Goal: Find contact information: Find contact information

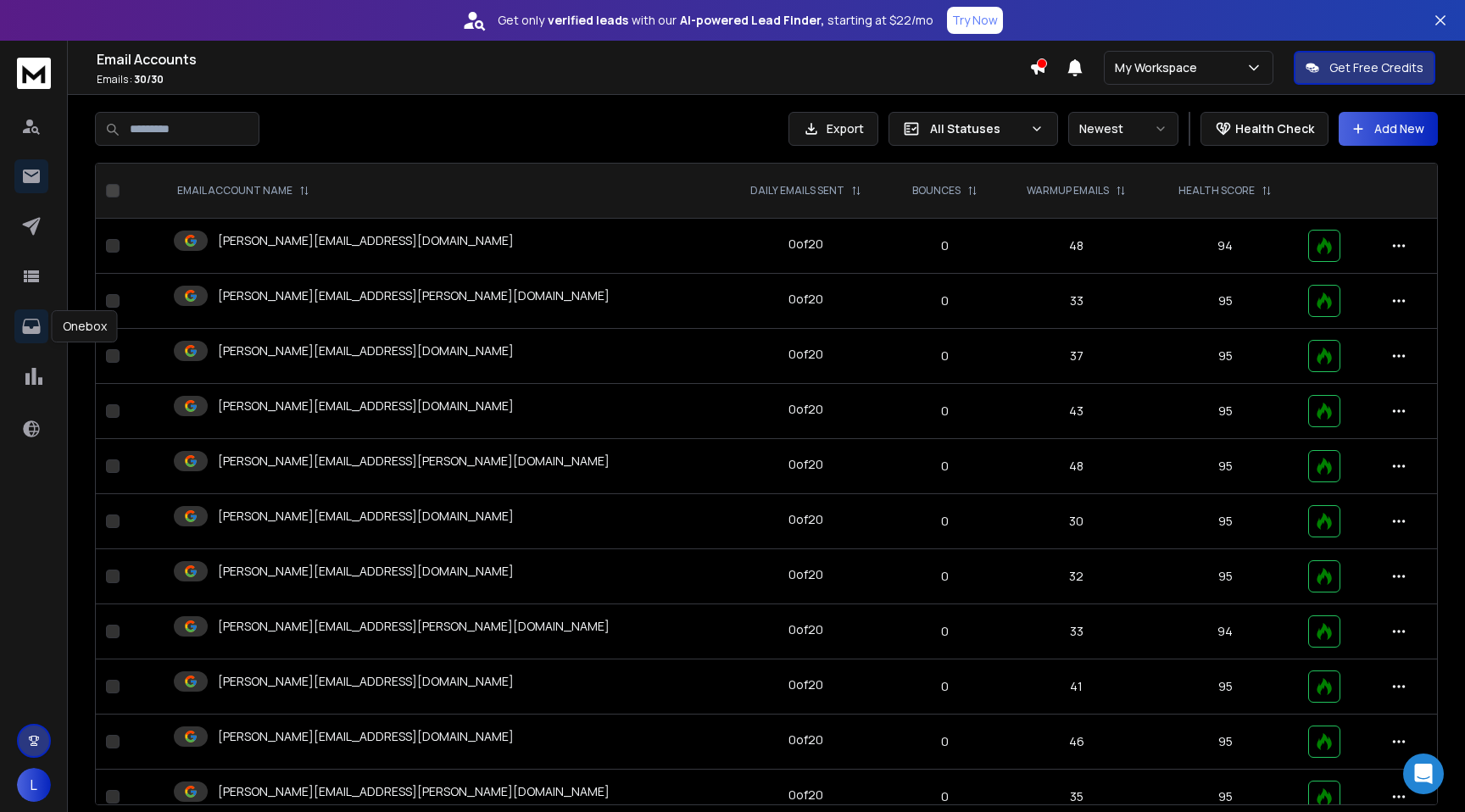
click at [21, 335] on icon at bounding box center [30, 326] width 20 height 20
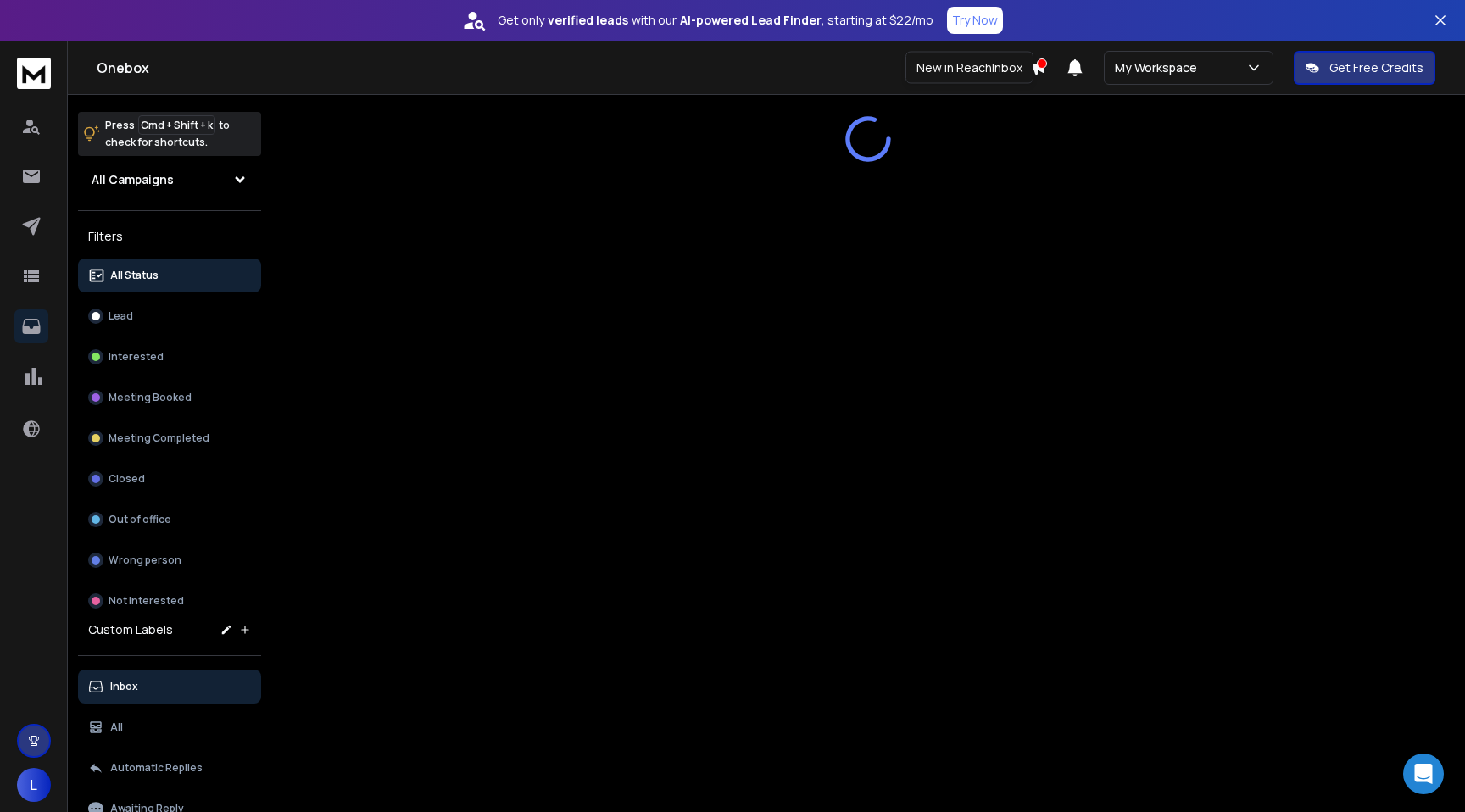
click at [1034, 65] on icon at bounding box center [1038, 68] width 17 height 17
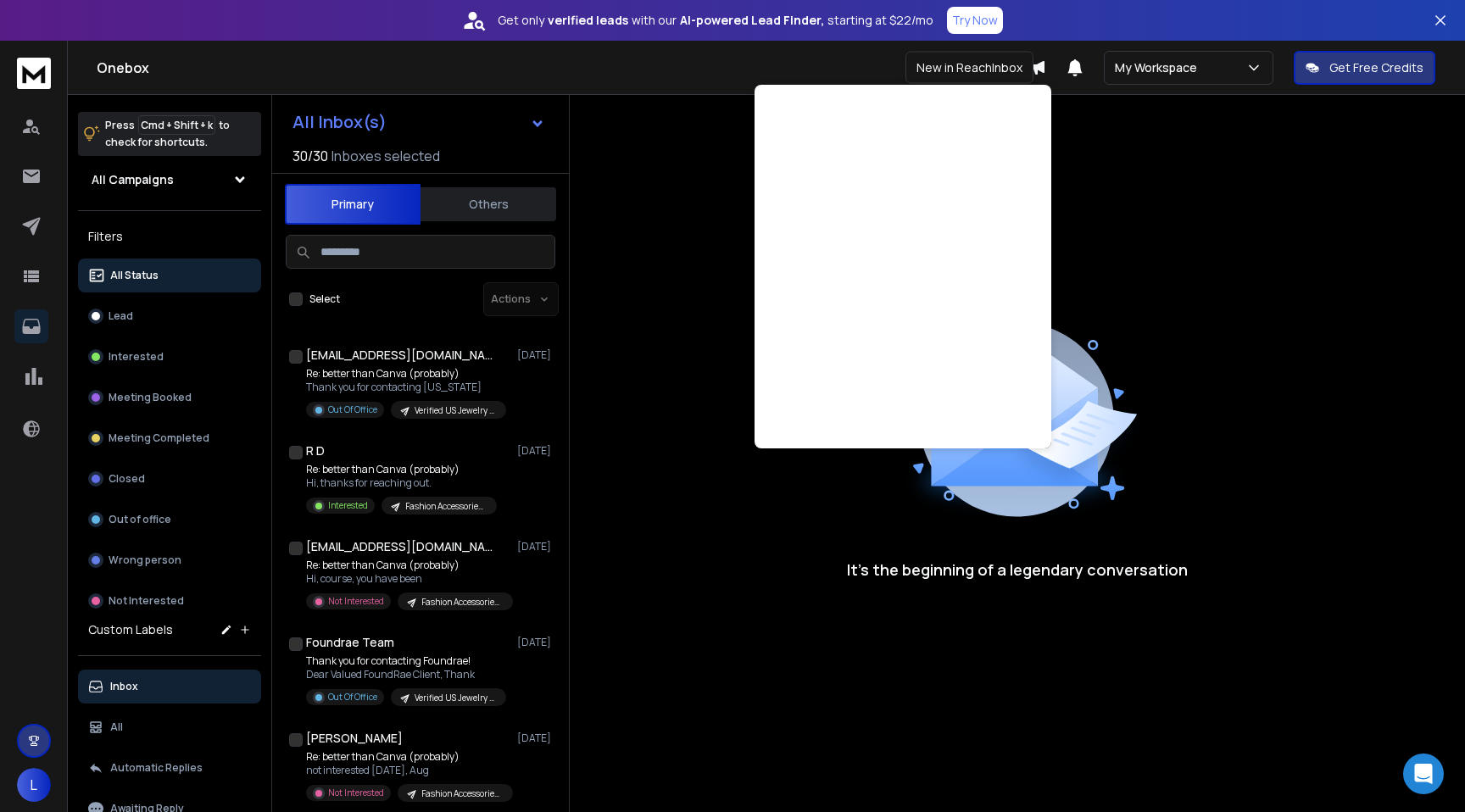
click at [1034, 65] on icon at bounding box center [1038, 68] width 17 height 17
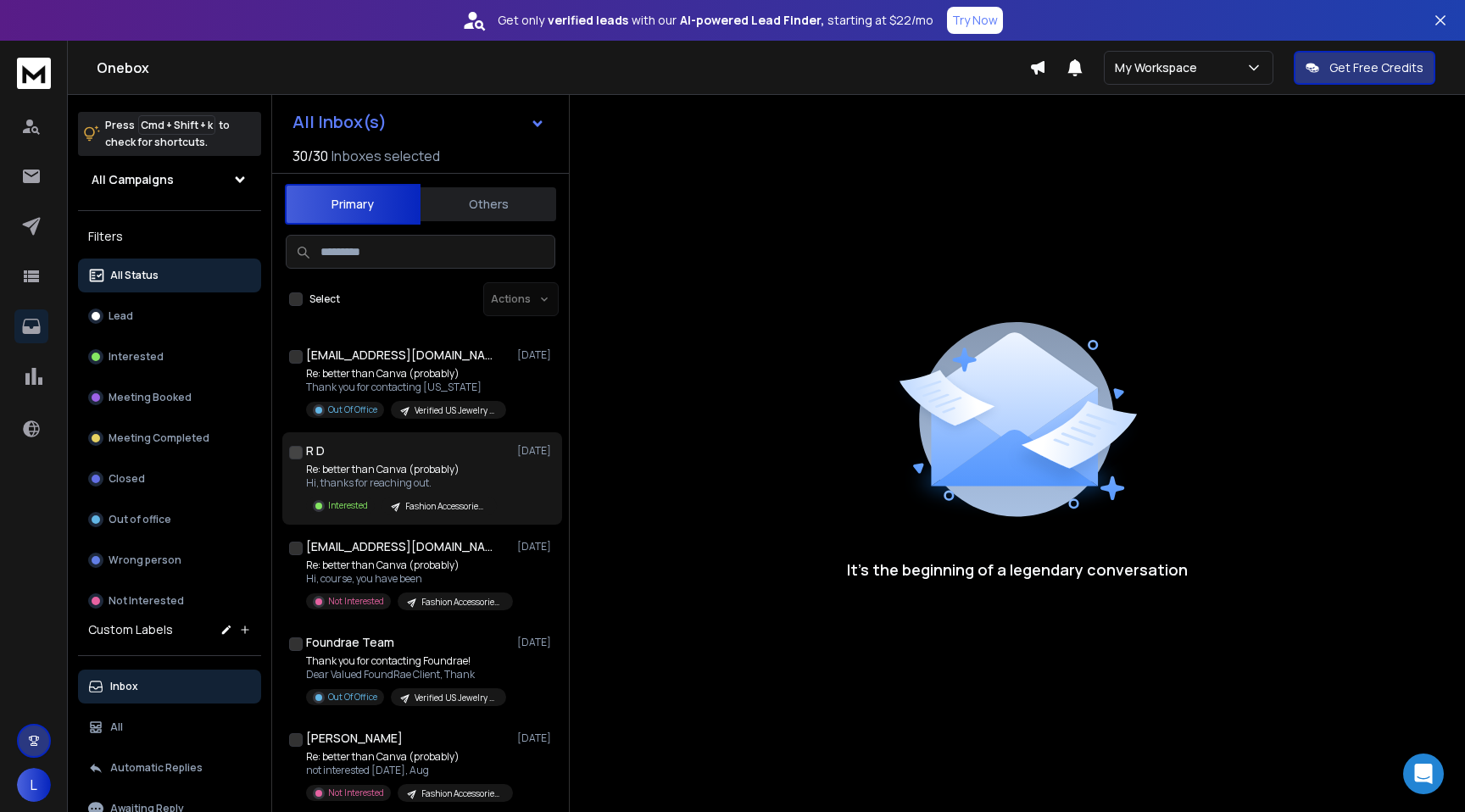
click at [424, 443] on div "R D [DATE]" at bounding box center [431, 451] width 250 height 17
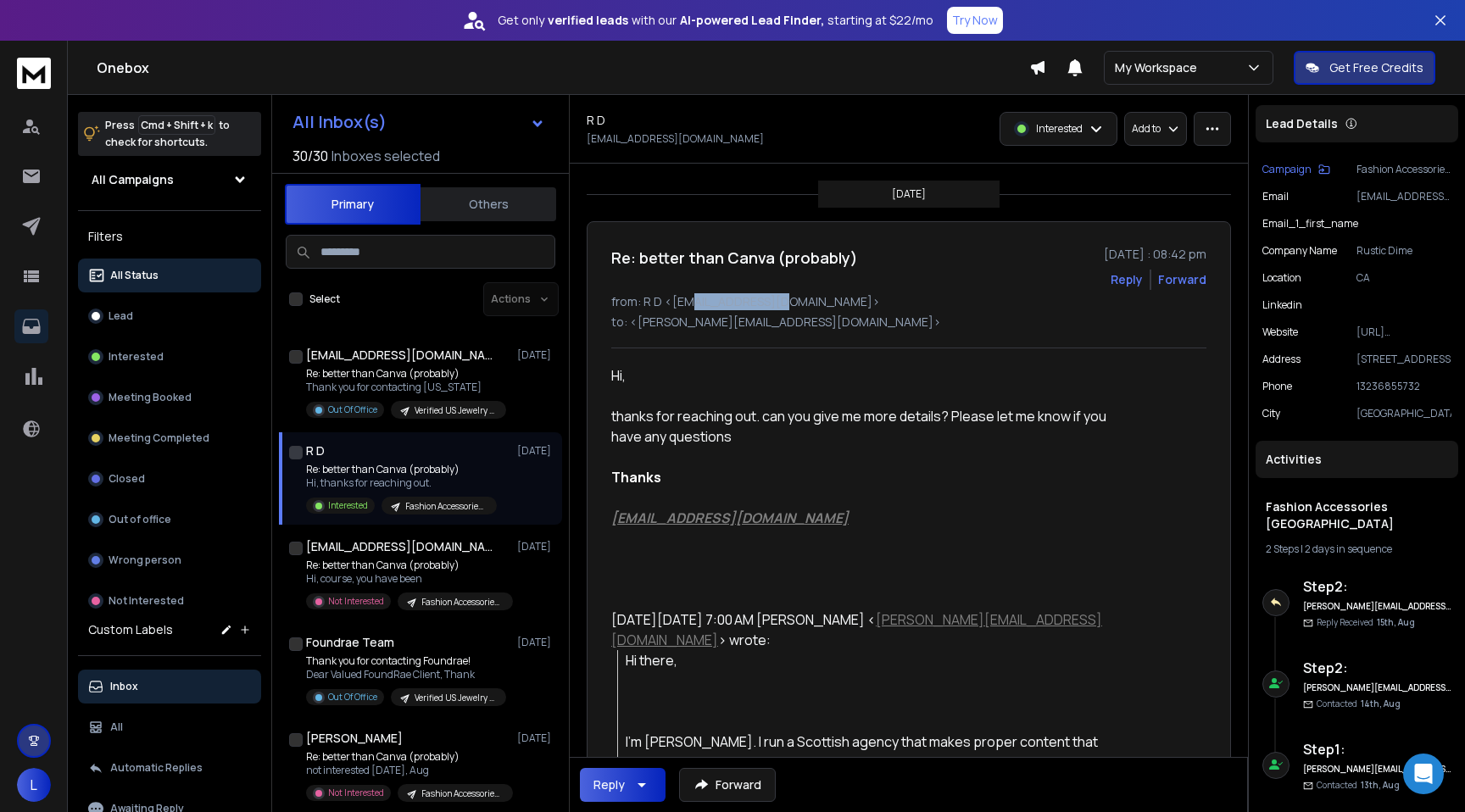
drag, startPoint x: 782, startPoint y: 301, endPoint x: 697, endPoint y: 303, distance: 85.0
click at [697, 303] on p "from: R D <RD@rusticdime.com>" at bounding box center [908, 302] width 596 height 17
copy p "rusticdime.com"
